Goal: Transaction & Acquisition: Purchase product/service

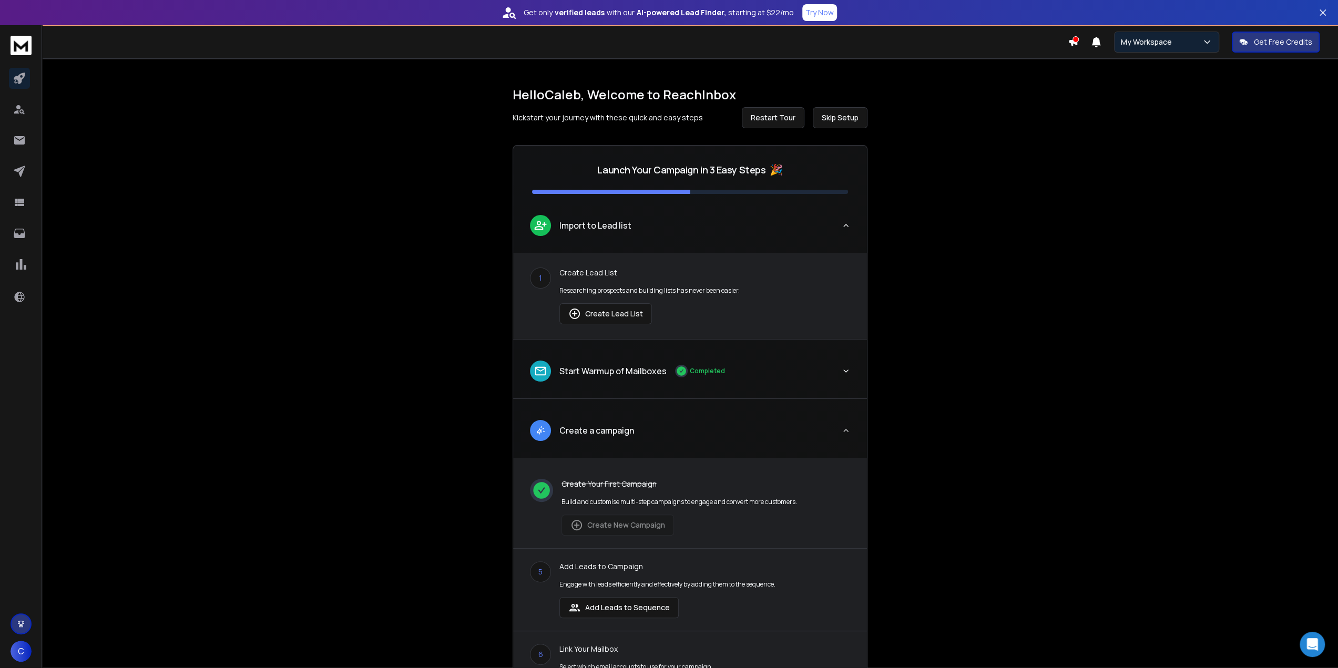
click at [1210, 41] on icon "button" at bounding box center [1207, 42] width 11 height 11
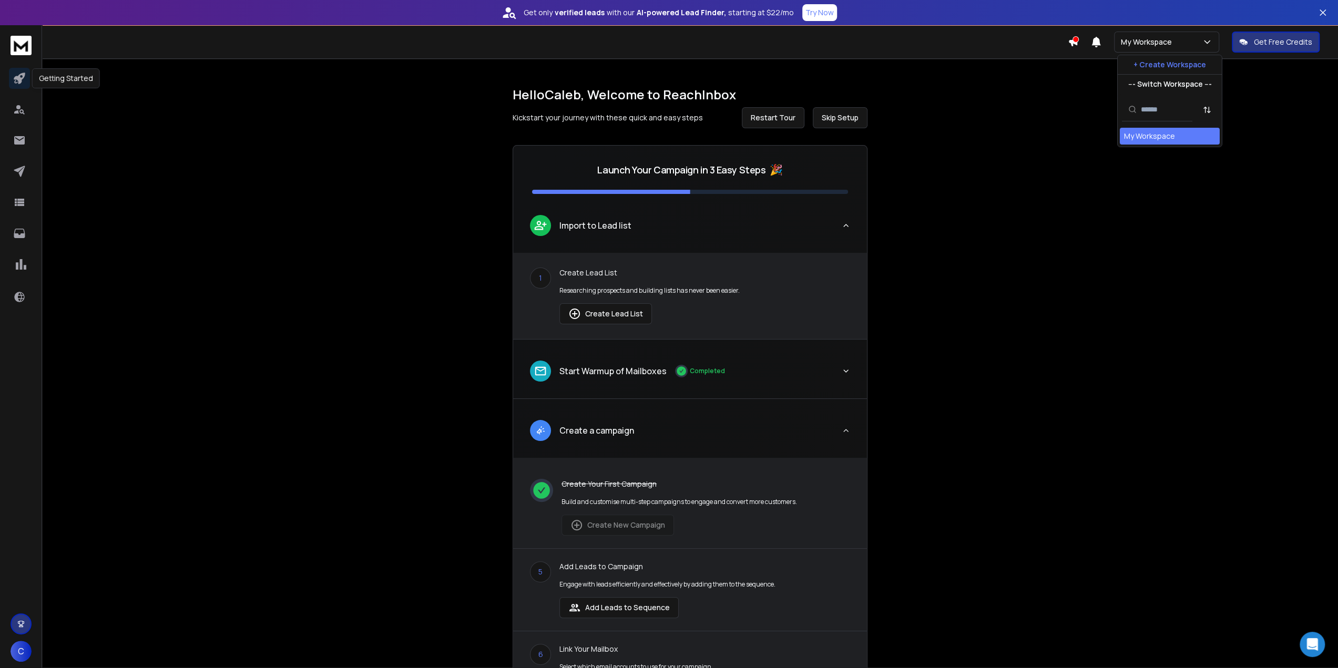
click at [26, 77] on link at bounding box center [19, 78] width 21 height 21
click at [21, 44] on img at bounding box center [21, 45] width 21 height 19
click at [23, 42] on img at bounding box center [21, 45] width 21 height 19
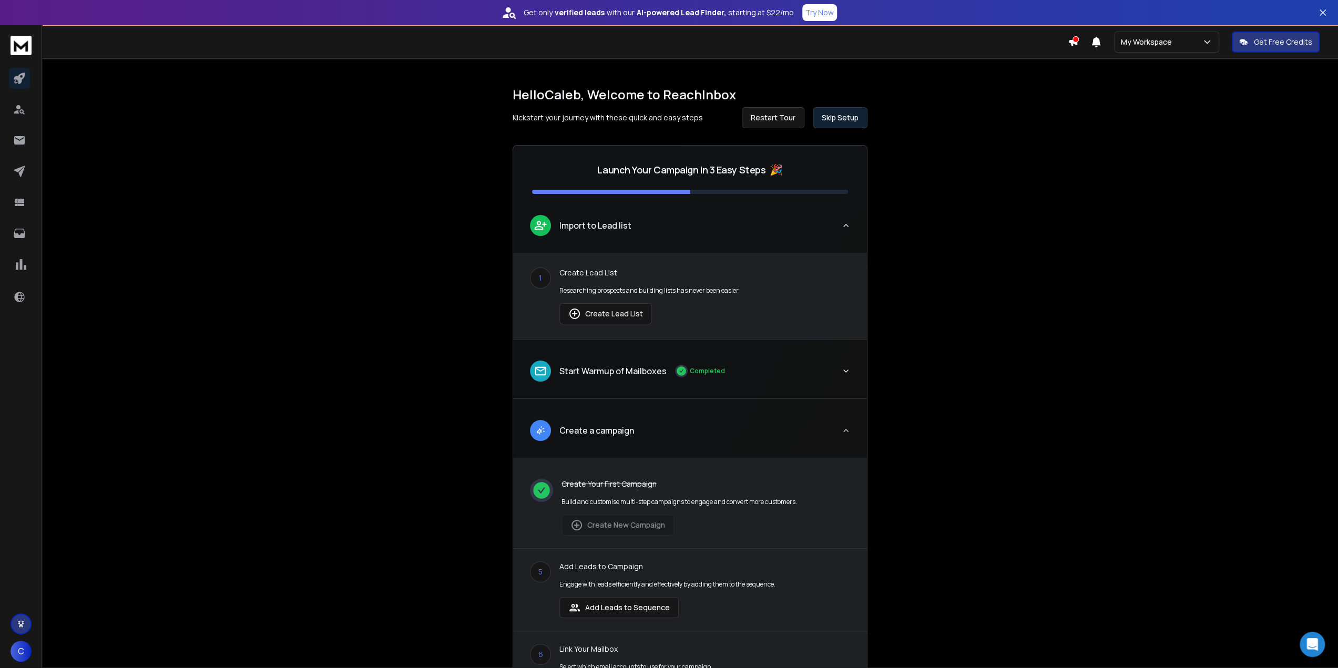
click at [845, 110] on button "Skip Setup" at bounding box center [840, 117] width 55 height 21
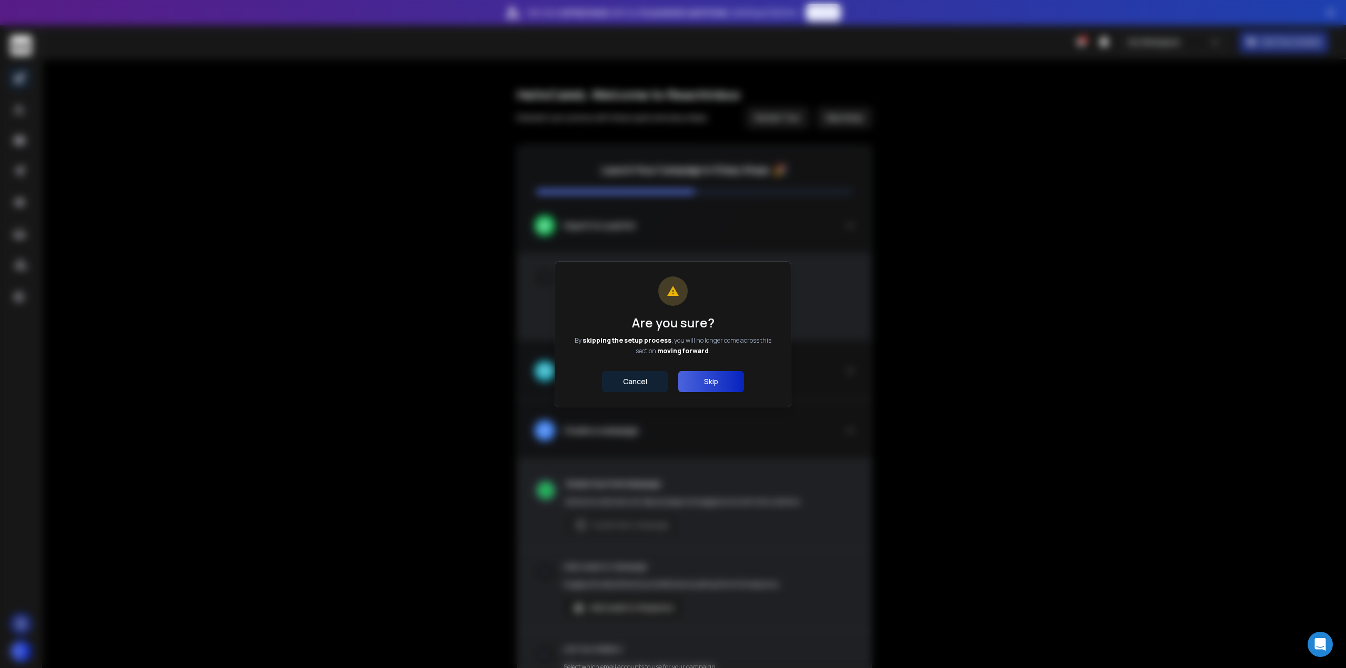
click at [658, 385] on button "Cancel" at bounding box center [635, 381] width 66 height 21
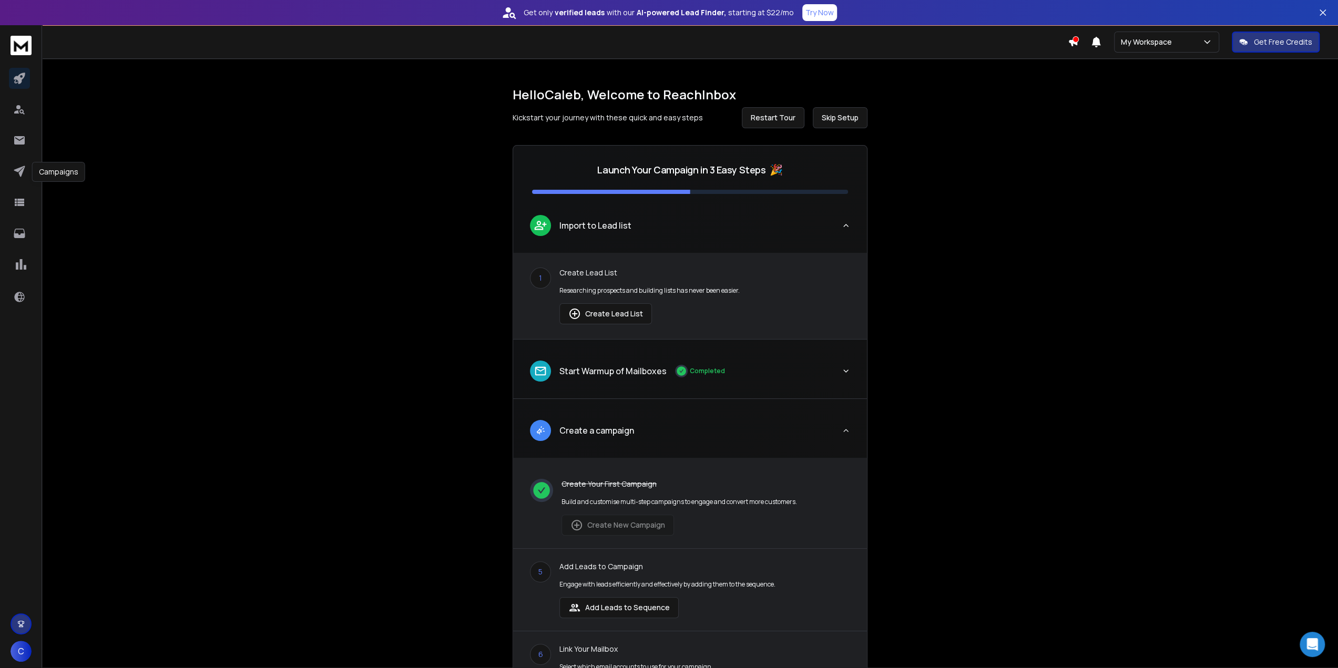
click at [22, 153] on div at bounding box center [21, 142] width 24 height 25
click at [22, 145] on icon at bounding box center [19, 140] width 13 height 13
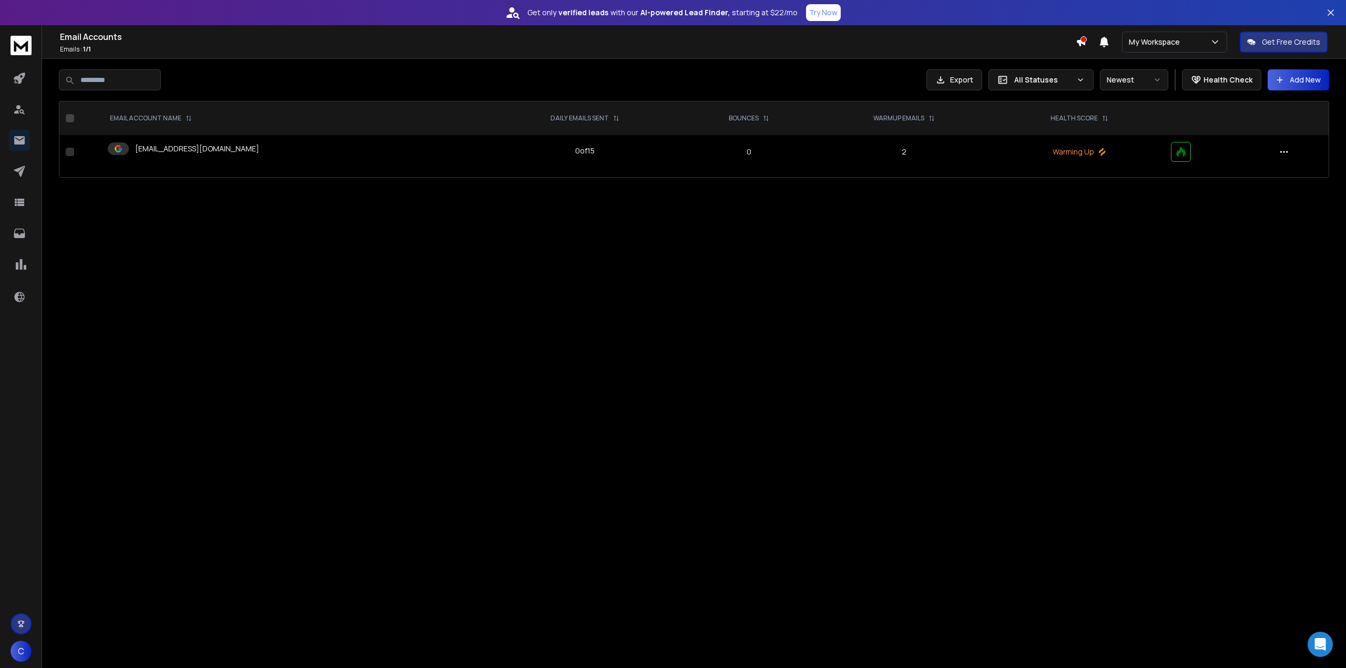
click at [1278, 77] on icon at bounding box center [1279, 79] width 7 height 7
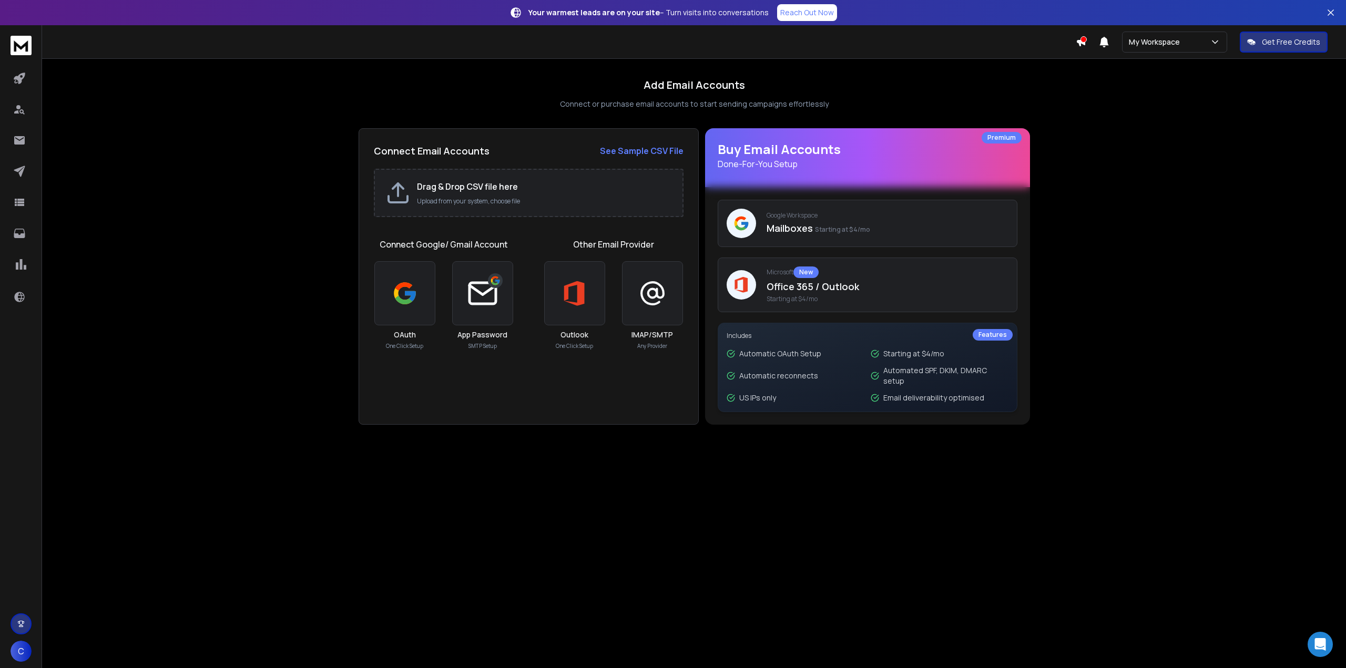
click at [1001, 135] on div "Premium" at bounding box center [1001, 138] width 40 height 12
click at [836, 328] on div "Features Includes Automatic OAuth Setup Starting at $4/mo Automatic reconnects …" at bounding box center [867, 367] width 300 height 89
click at [828, 296] on span "Starting at $4/mo" at bounding box center [887, 299] width 242 height 8
click at [838, 305] on div "Microsoft New Office 365 / Outlook Starting at $4/mo" at bounding box center [867, 285] width 300 height 55
click at [836, 338] on p "Includes" at bounding box center [867, 336] width 282 height 8
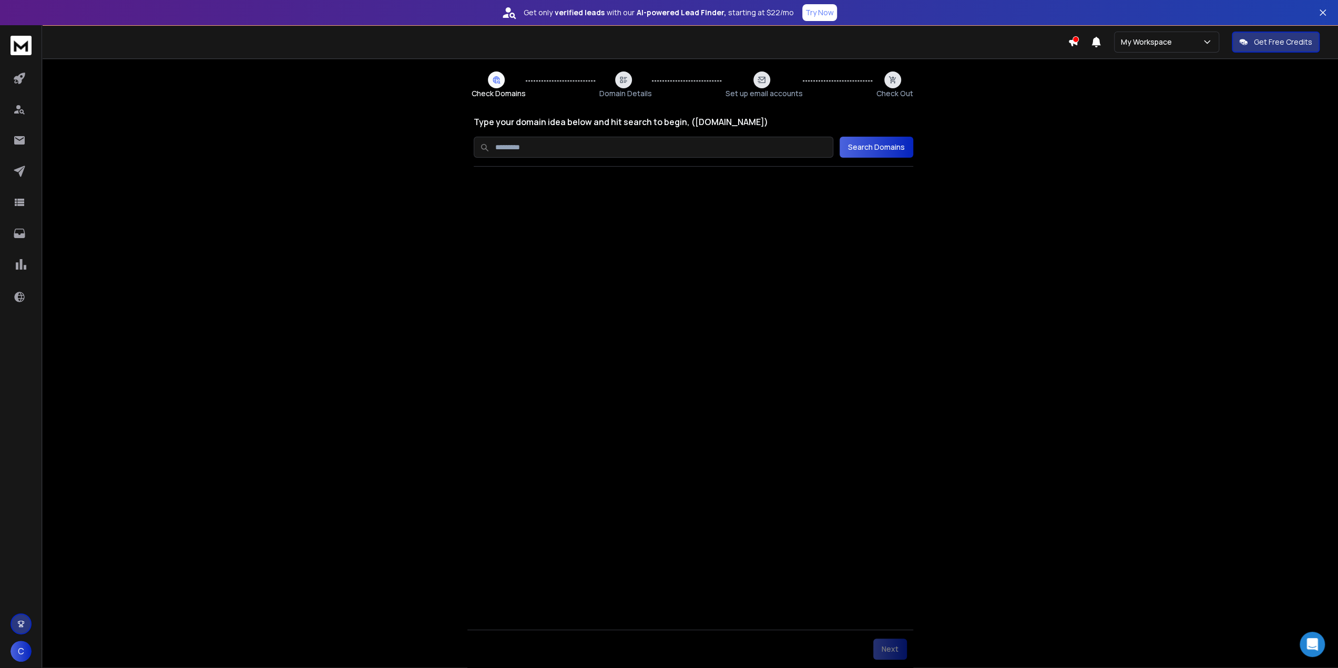
click at [810, 250] on div "Type your domain idea below and hit search to begin, ([DOMAIN_NAME]) Search Dom…" at bounding box center [690, 402] width 446 height 573
click at [562, 145] on input at bounding box center [654, 147] width 360 height 21
type input "**********"
click at [887, 139] on button "Search Domains" at bounding box center [876, 147] width 74 height 21
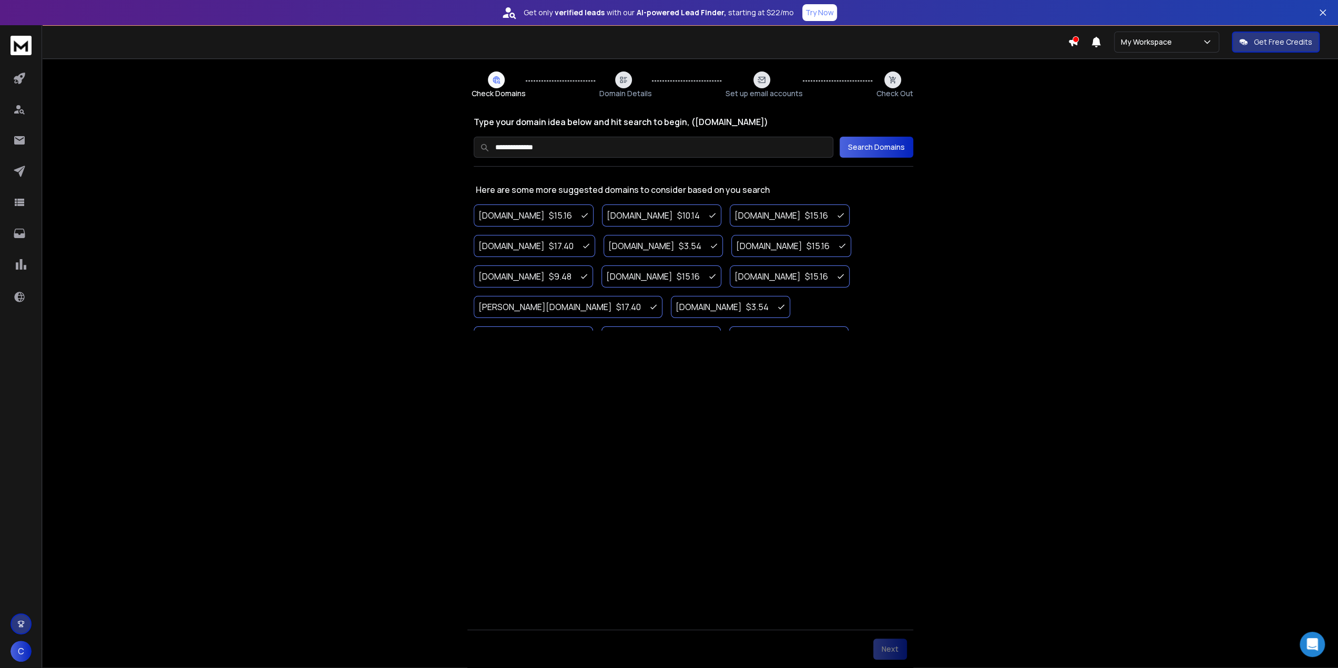
click at [550, 218] on h4 "$ 15.16" at bounding box center [560, 215] width 23 height 13
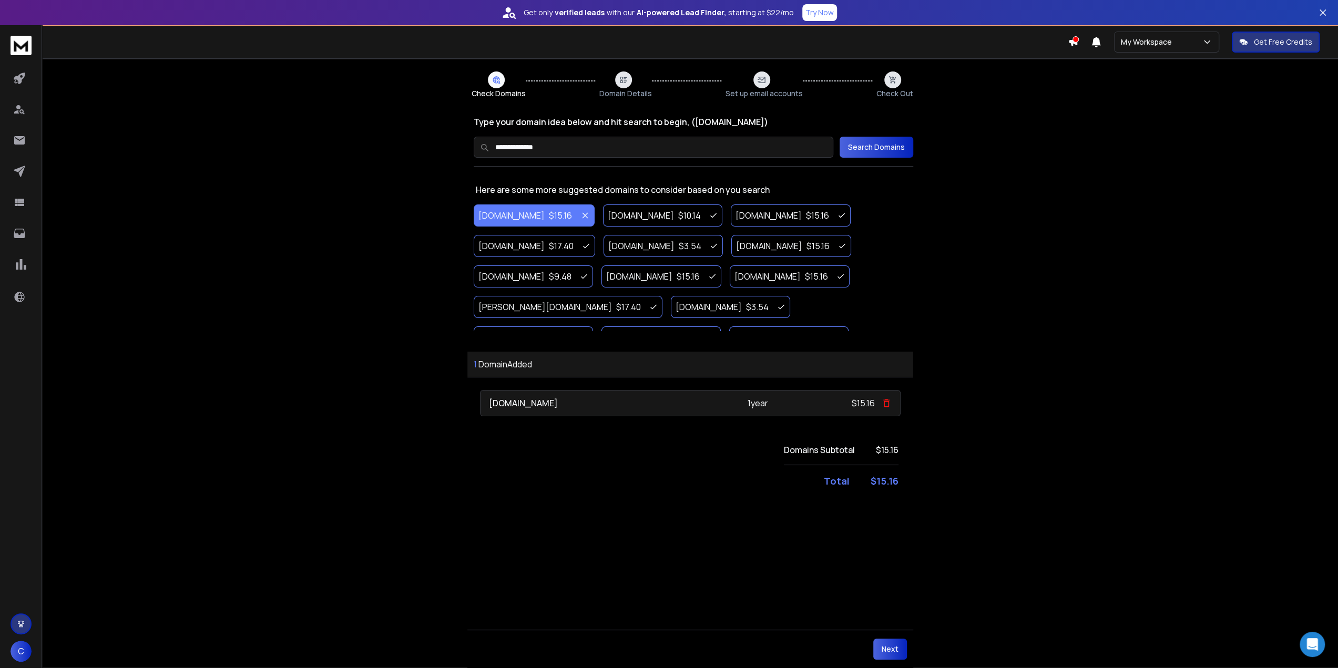
click at [897, 645] on button "Next" at bounding box center [890, 649] width 34 height 21
